Goal: Task Accomplishment & Management: Use online tool/utility

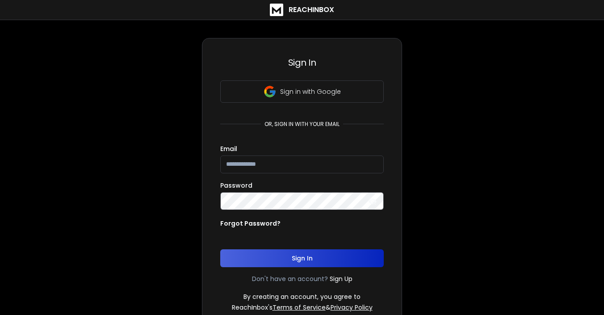
type input "**********"
click at [302, 258] on button "Sign In" at bounding box center [301, 258] width 163 height 18
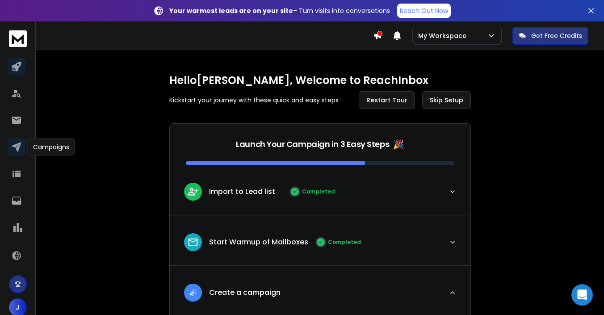
click at [15, 149] on icon at bounding box center [16, 147] width 11 height 11
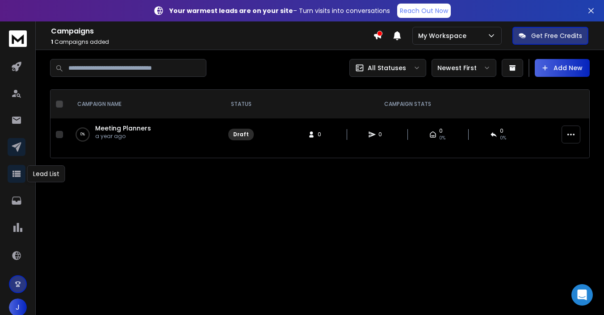
click at [11, 172] on icon at bounding box center [16, 173] width 11 height 11
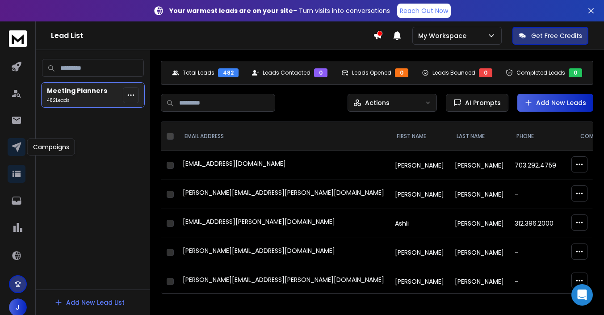
click at [20, 146] on icon at bounding box center [16, 146] width 9 height 9
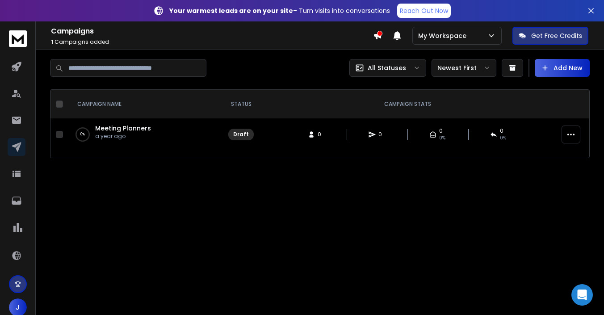
click at [125, 127] on span "Meeting Planners" at bounding box center [123, 128] width 56 height 9
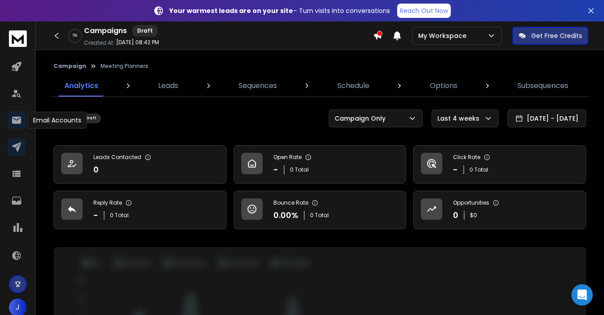
click at [17, 120] on icon at bounding box center [16, 120] width 9 height 7
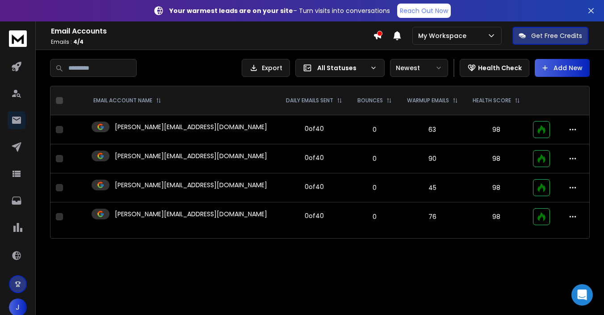
click at [538, 126] on icon at bounding box center [542, 129] width 8 height 9
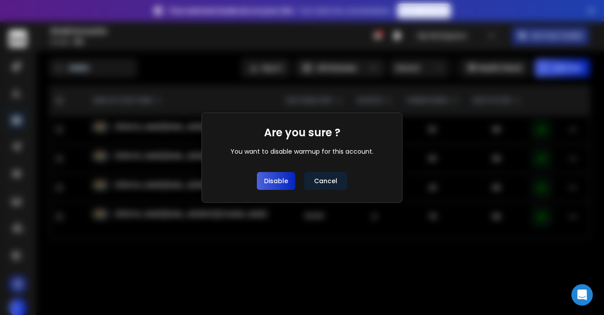
click at [315, 182] on button "Cancel" at bounding box center [325, 181] width 43 height 18
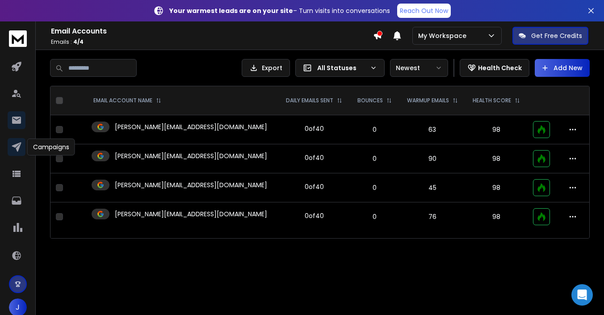
click at [20, 147] on icon at bounding box center [16, 147] width 11 height 11
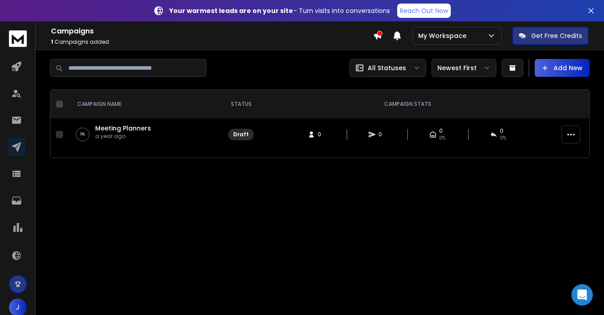
click at [136, 129] on span "Meeting Planners" at bounding box center [123, 128] width 56 height 9
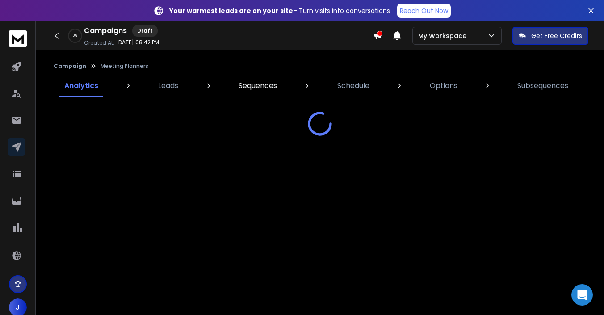
click at [267, 87] on p "Sequences" at bounding box center [258, 85] width 38 height 11
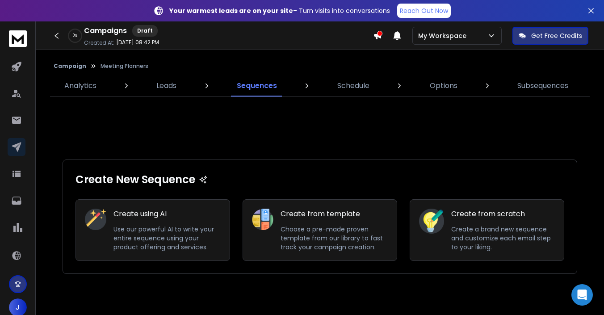
scroll to position [21, 0]
click at [121, 209] on h1 "Create using AI" at bounding box center [166, 214] width 107 height 11
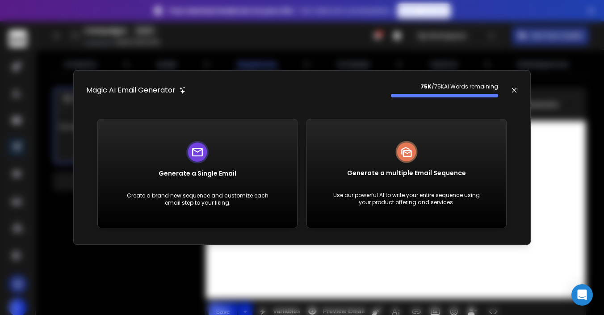
click at [404, 152] on img at bounding box center [406, 152] width 22 height 22
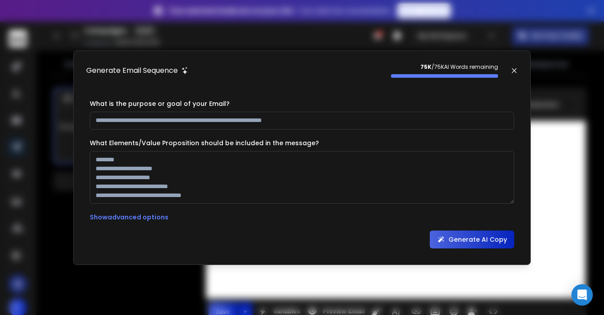
click at [514, 70] on icon at bounding box center [514, 70] width 5 height 5
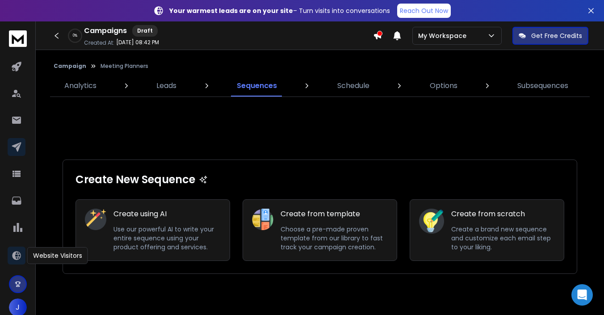
click at [17, 256] on icon at bounding box center [16, 255] width 11 height 11
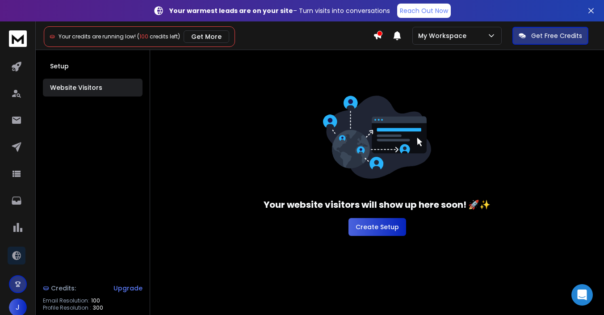
scroll to position [21, 0]
click at [16, 257] on icon at bounding box center [16, 255] width 9 height 9
click at [15, 197] on icon at bounding box center [16, 200] width 11 height 11
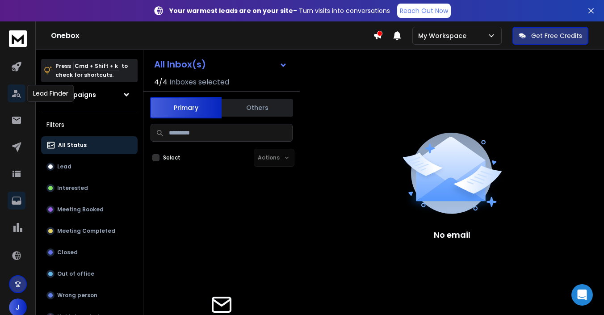
click at [16, 95] on icon at bounding box center [16, 93] width 11 height 11
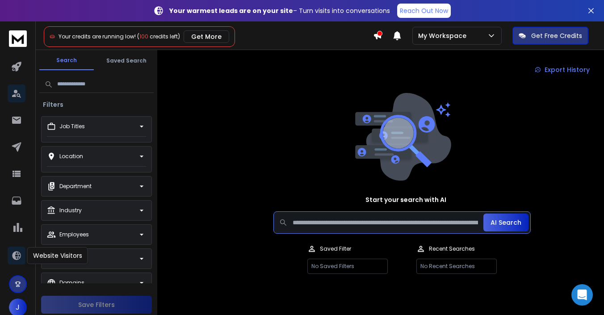
scroll to position [9, 0]
click at [19, 256] on icon at bounding box center [16, 255] width 11 height 11
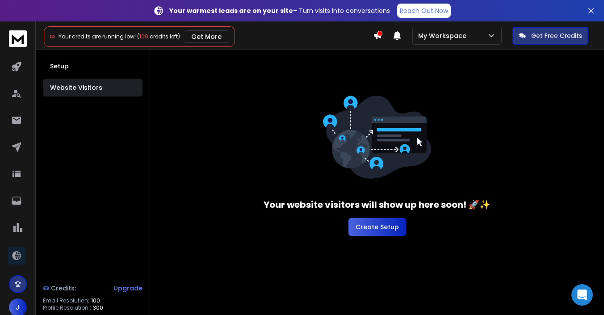
click at [377, 222] on button "Create Setup" at bounding box center [377, 227] width 58 height 18
click at [17, 143] on icon at bounding box center [16, 147] width 11 height 11
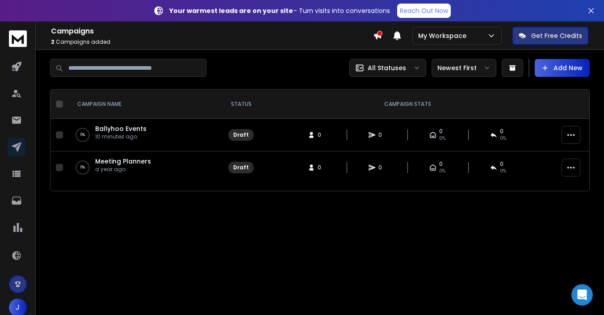
click at [132, 129] on span "Ballyhoo Events" at bounding box center [120, 128] width 51 height 9
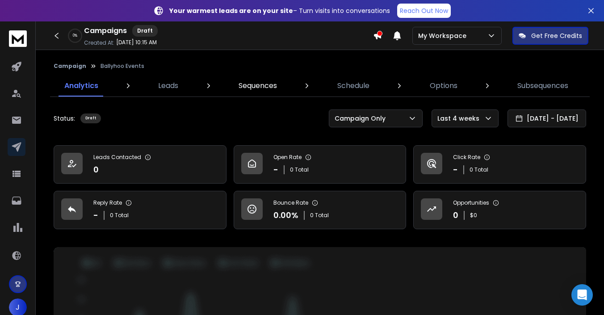
click at [256, 86] on p "Sequences" at bounding box center [258, 85] width 38 height 11
